Goal: Navigation & Orientation: Find specific page/section

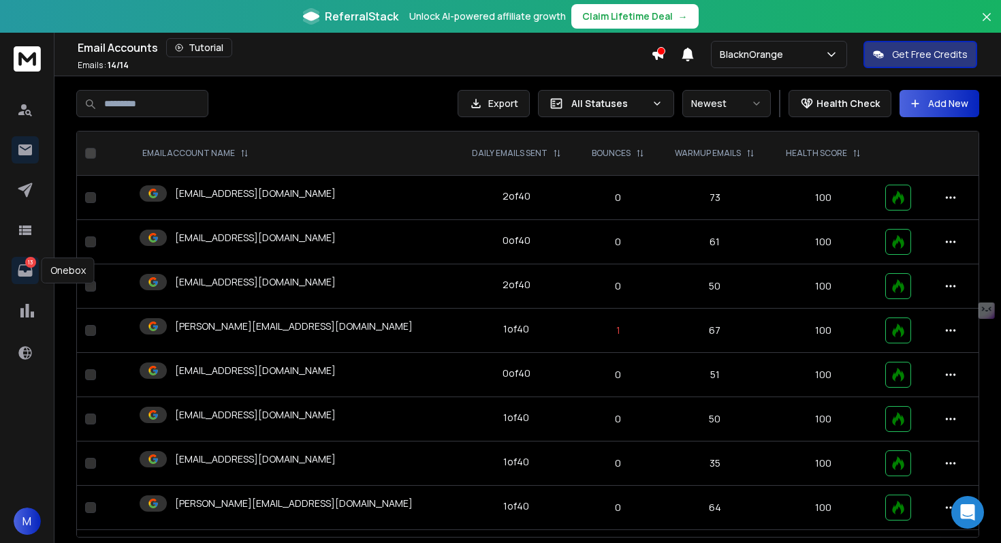
click at [18, 265] on icon at bounding box center [25, 270] width 16 height 16
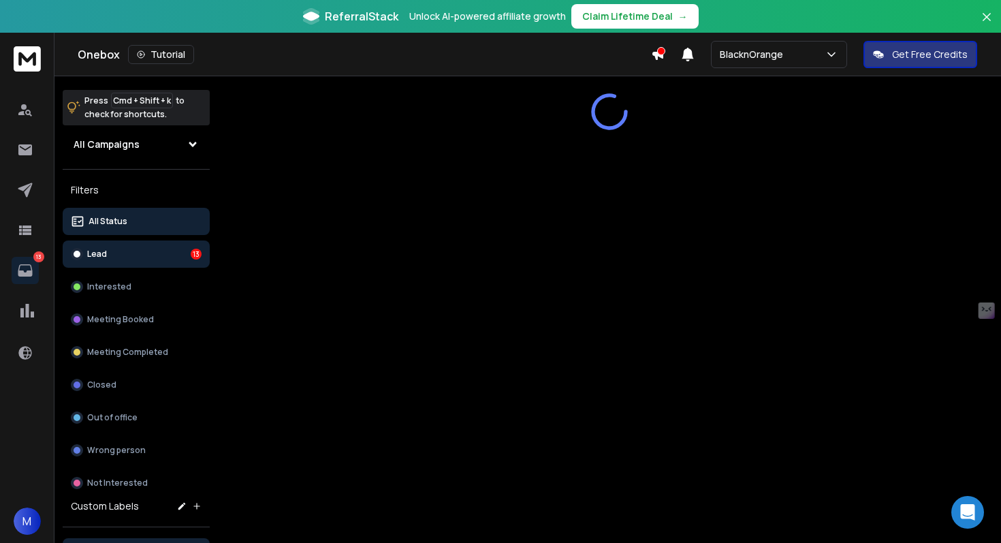
click at [130, 250] on button "Lead 13" at bounding box center [136, 253] width 147 height 27
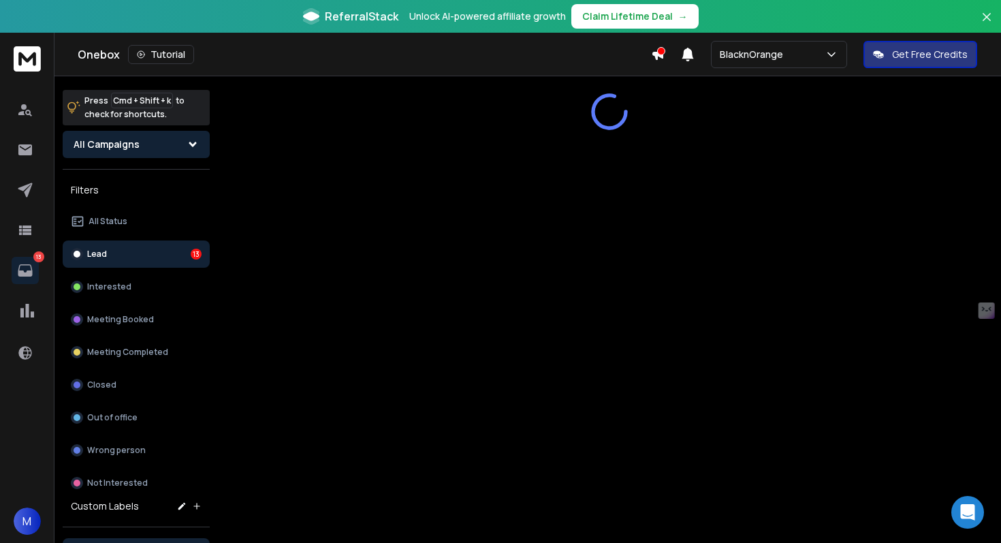
click at [151, 146] on button "All Campaigns" at bounding box center [136, 144] width 147 height 27
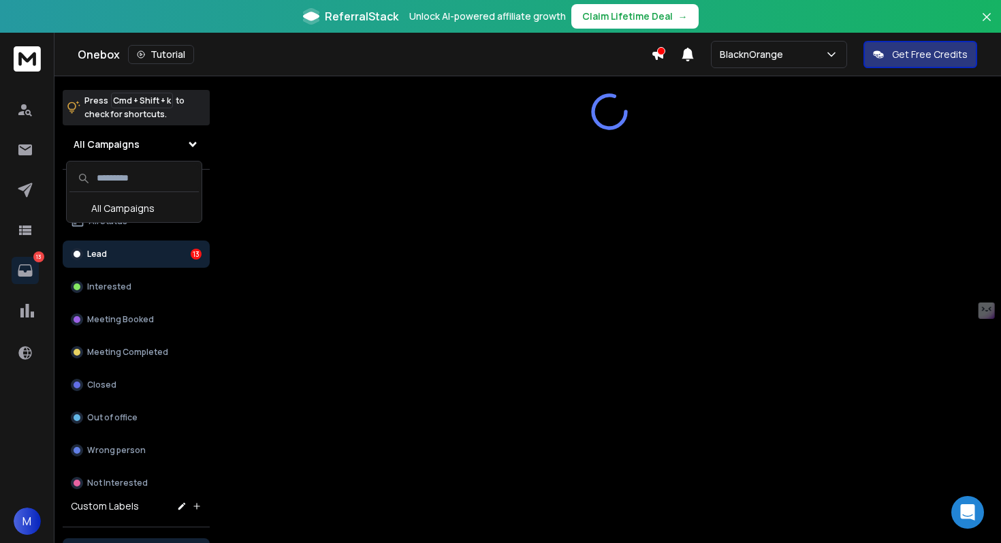
click at [296, 178] on div "Press Cmd + Shift + k to check for shortcuts. All Campaigns All Campaigns Filte…" at bounding box center [527, 347] width 947 height 543
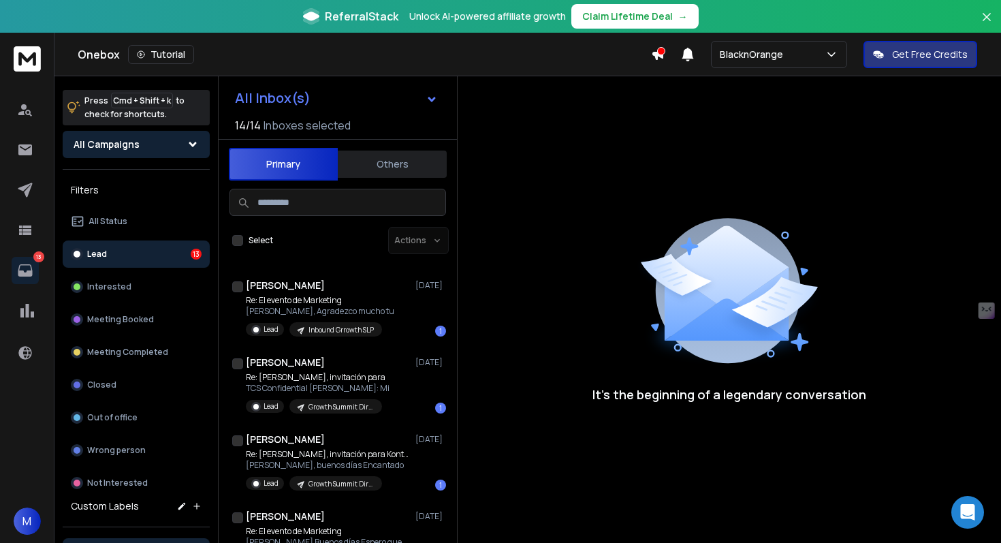
click at [164, 138] on button "All Campaigns" at bounding box center [136, 144] width 147 height 27
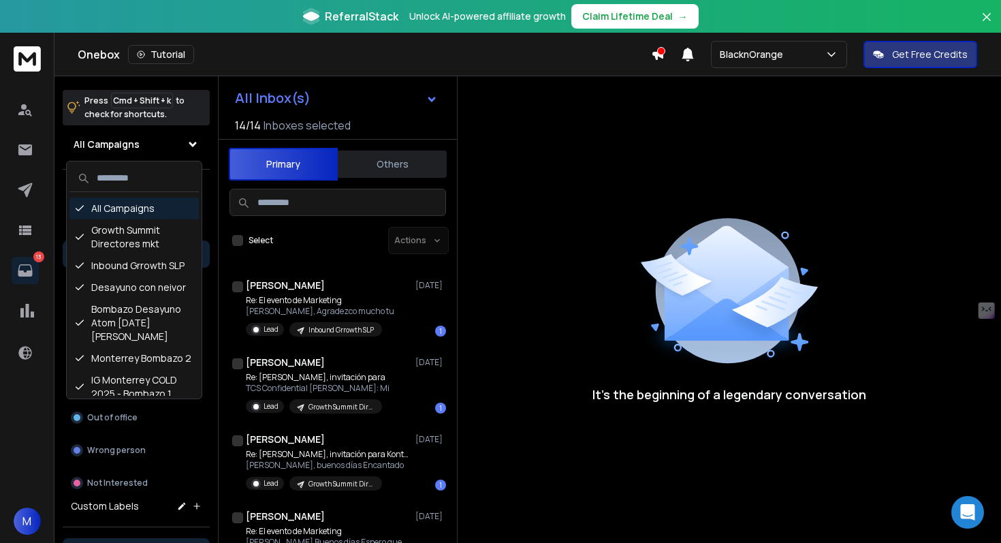
click at [150, 207] on div "All Campaigns" at bounding box center [133, 208] width 129 height 22
click at [127, 264] on div "Inbound Grrowth SLP" at bounding box center [133, 266] width 129 height 22
